Goal: Task Accomplishment & Management: Manage account settings

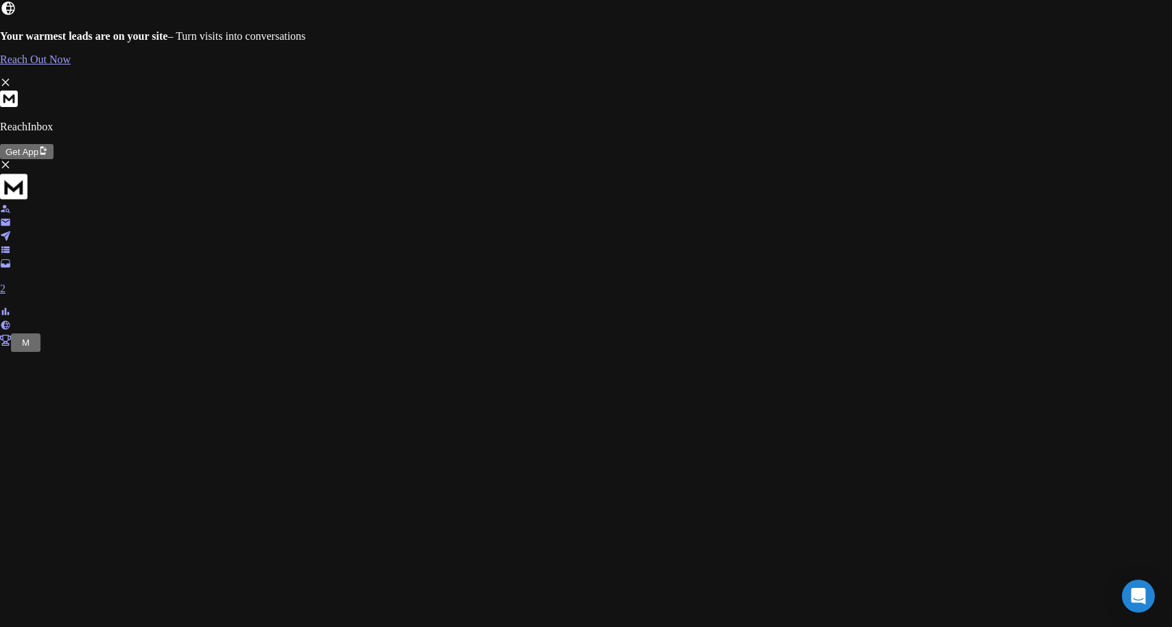
scroll to position [62, 0]
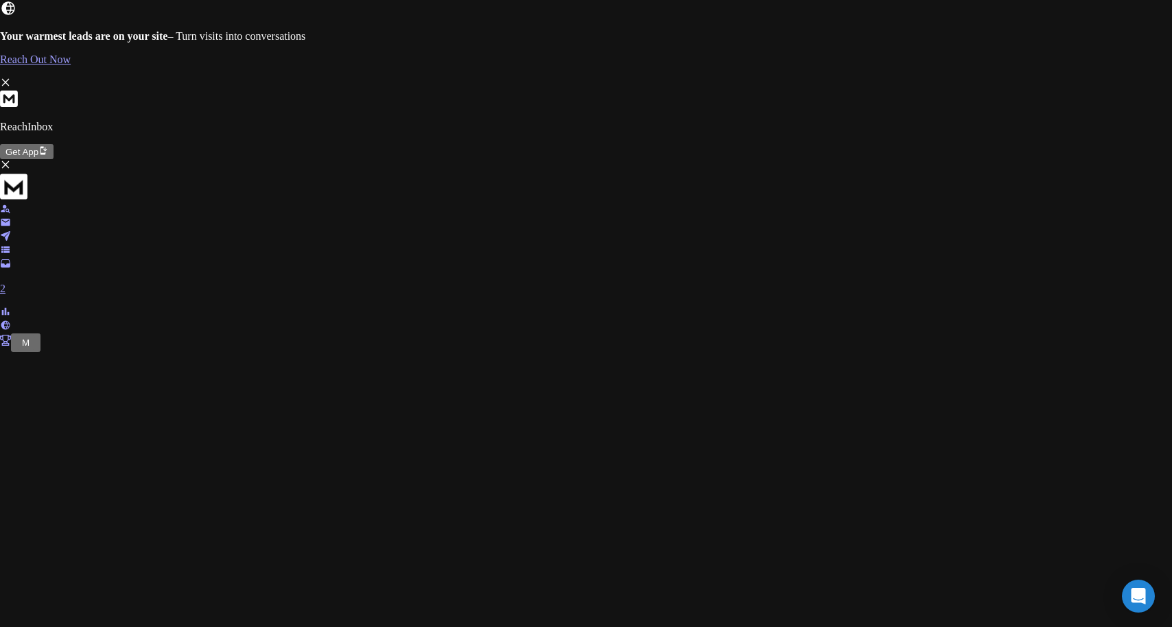
scroll to position [0, 0]
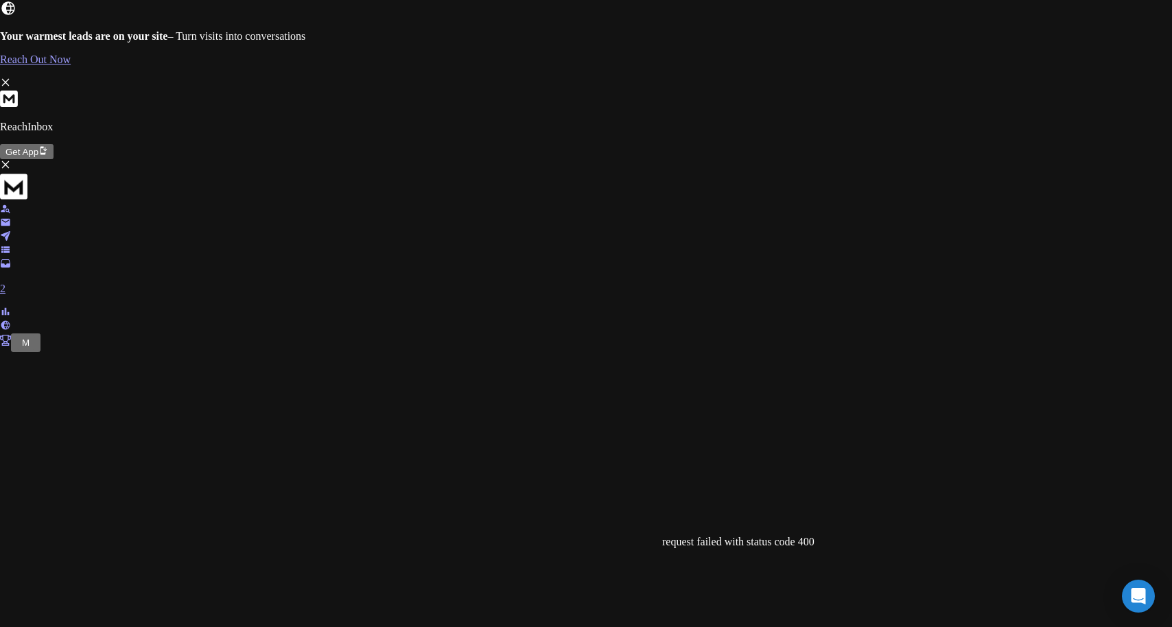
scroll to position [8, 0]
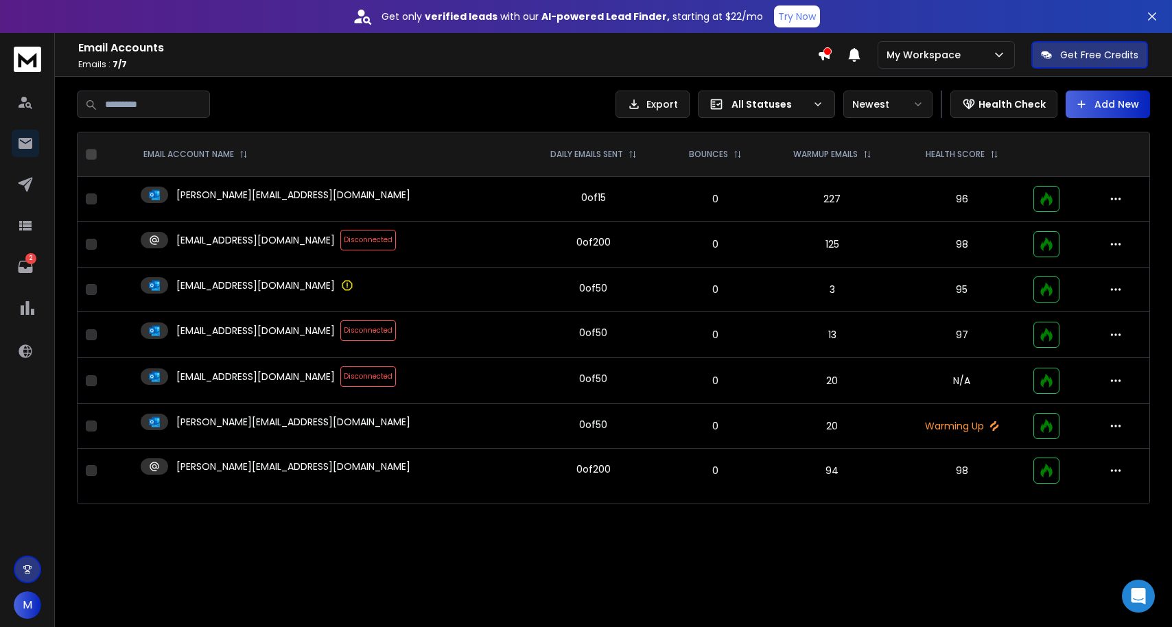
click at [413, 197] on div "[PERSON_NAME][EMAIL_ADDRESS][DOMAIN_NAME]" at bounding box center [327, 195] width 372 height 16
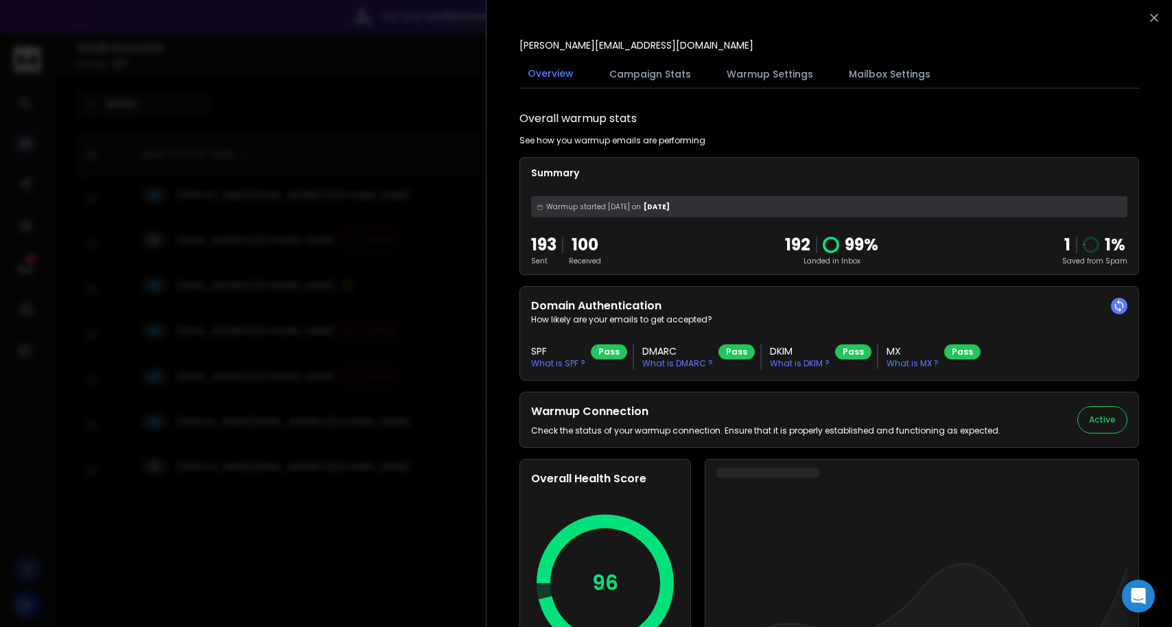
click at [796, 69] on button "Warmup Settings" at bounding box center [769, 74] width 103 height 30
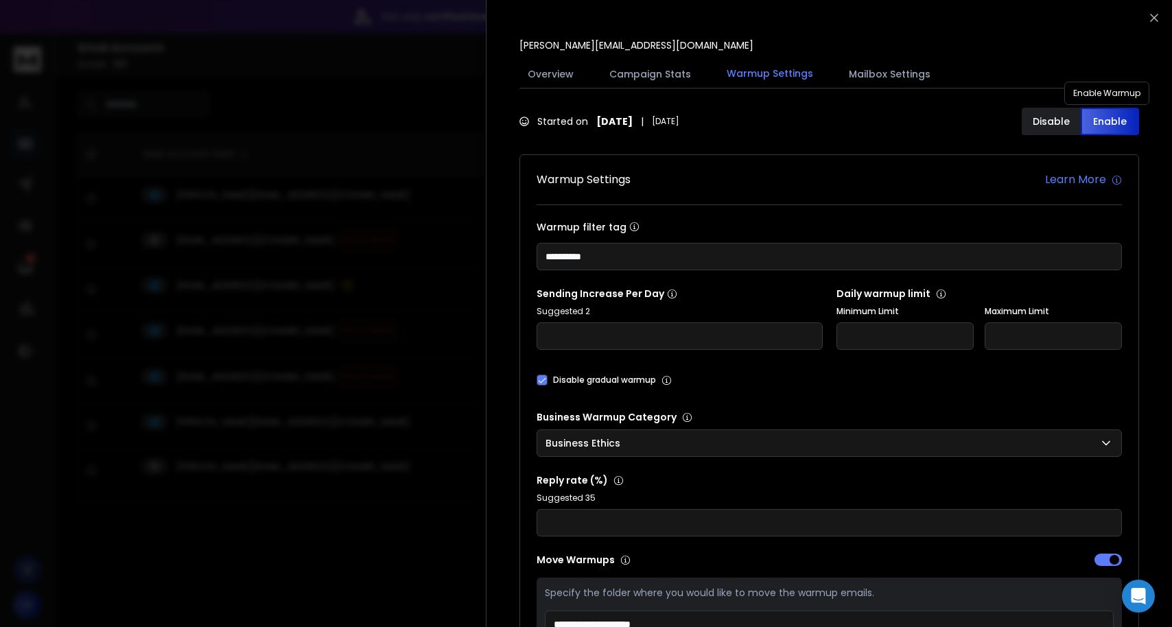
click at [1109, 113] on button "Enable" at bounding box center [1109, 121] width 59 height 27
click at [1109, 123] on button "Enable" at bounding box center [1109, 121] width 59 height 27
click at [1106, 121] on button "Enable" at bounding box center [1109, 121] width 59 height 27
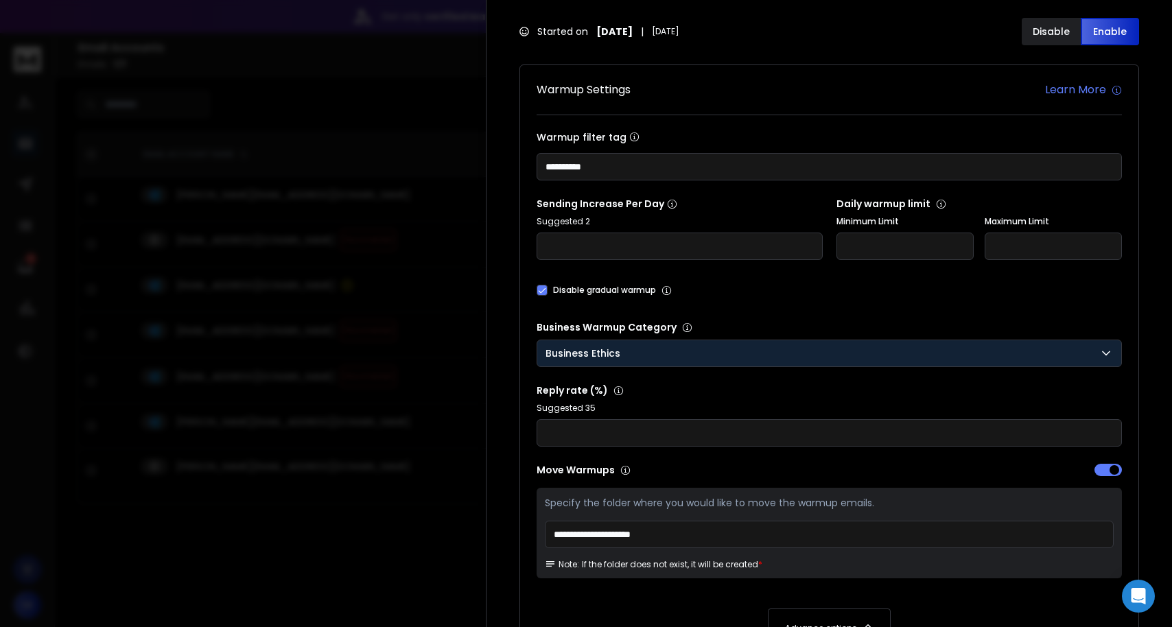
scroll to position [224, 0]
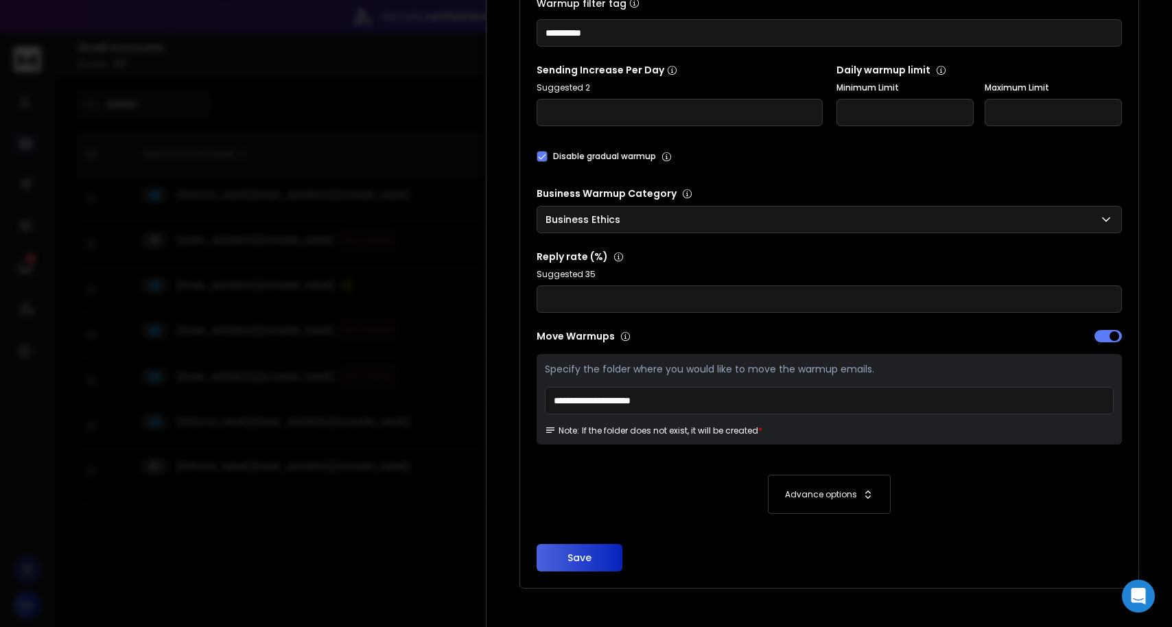
click at [568, 553] on button "Save" at bounding box center [579, 557] width 86 height 27
